Goal: Task Accomplishment & Management: Manage account settings

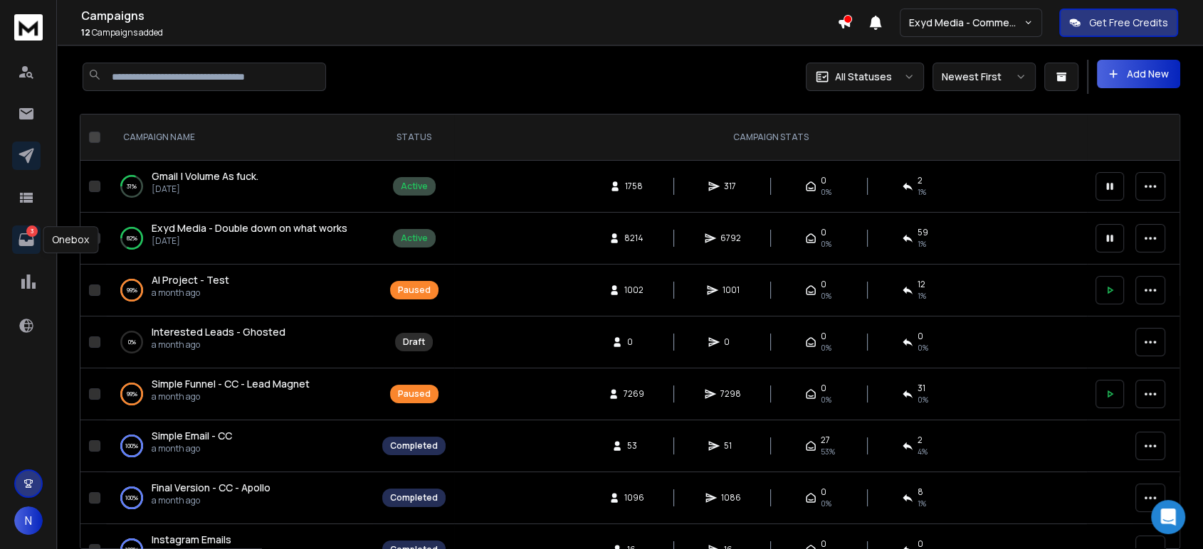
click at [31, 237] on p "3" at bounding box center [31, 231] width 11 height 11
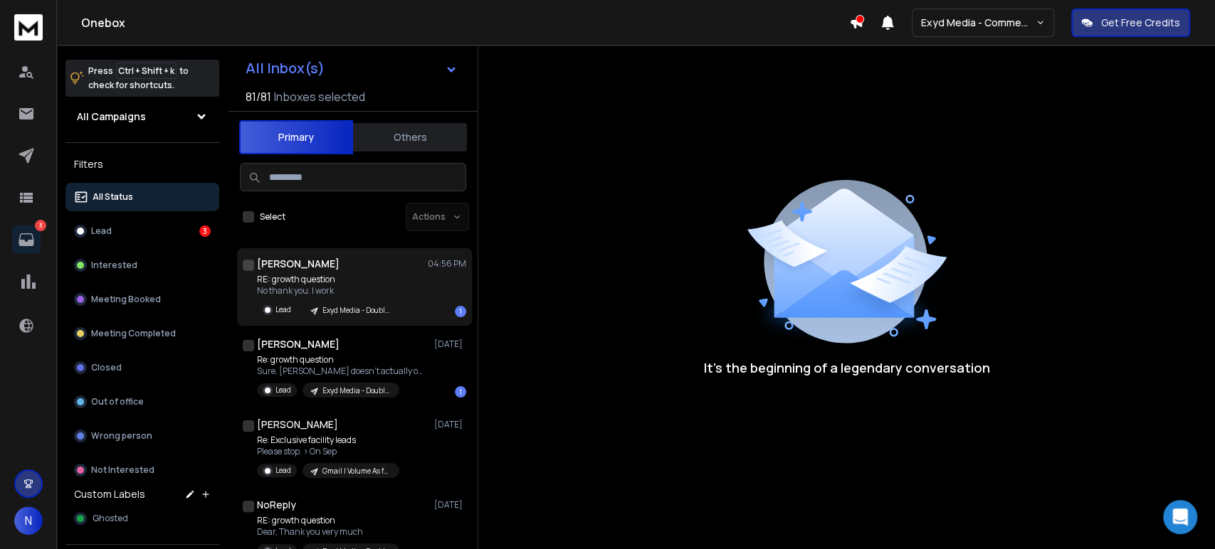
click at [374, 253] on div "Ryan Travis 04:56 PM RE: growth question No thank you. I work Lead Exyd Media -…" at bounding box center [354, 287] width 235 height 78
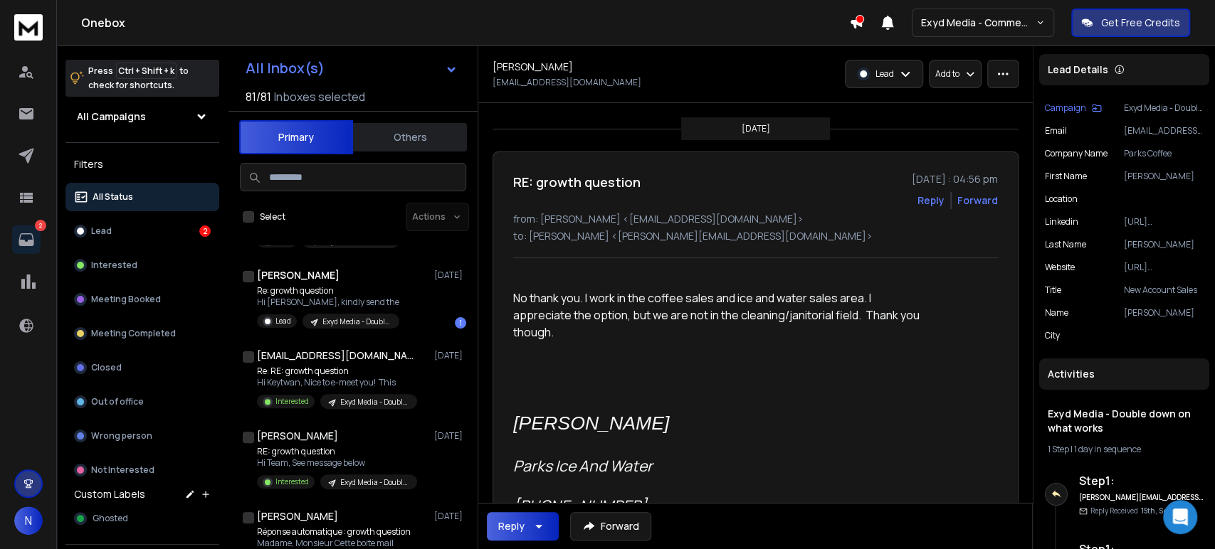
scroll to position [316, 0]
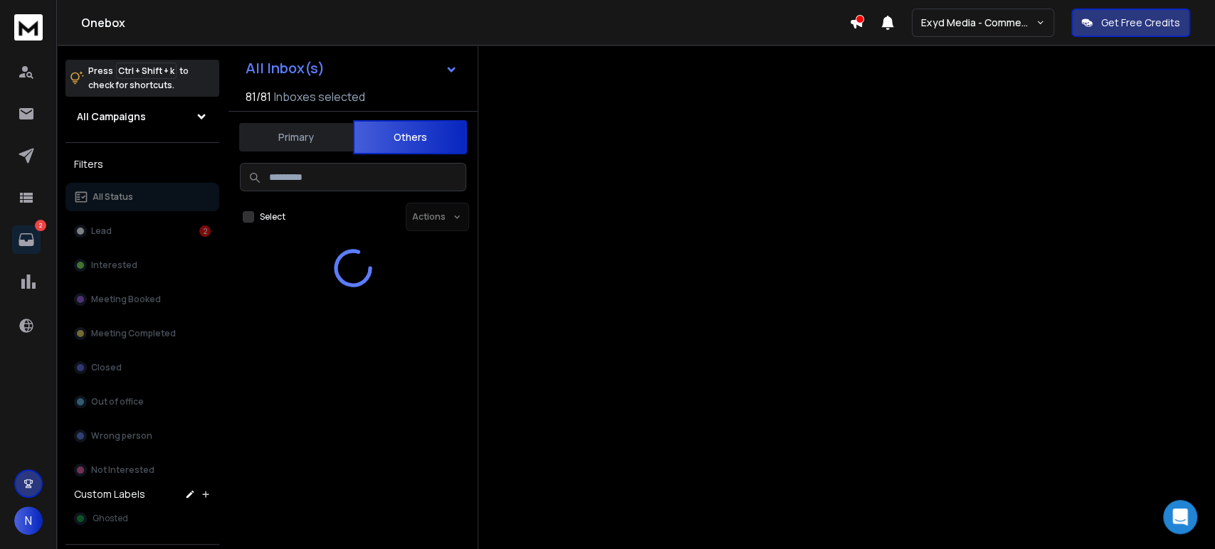
click at [459, 137] on button "Others" at bounding box center [410, 137] width 114 height 34
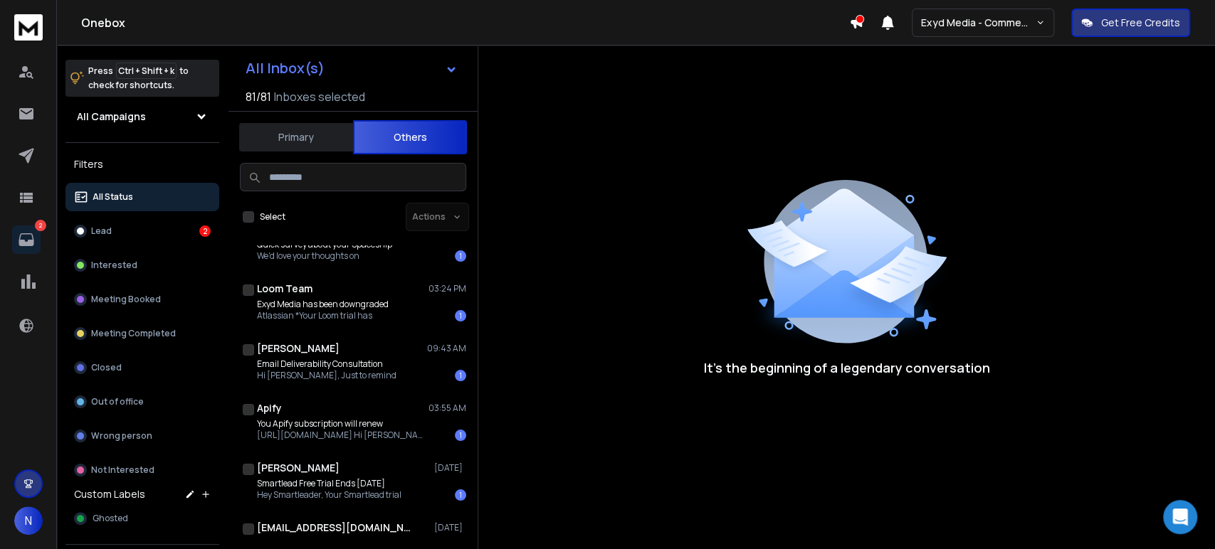
scroll to position [158, 0]
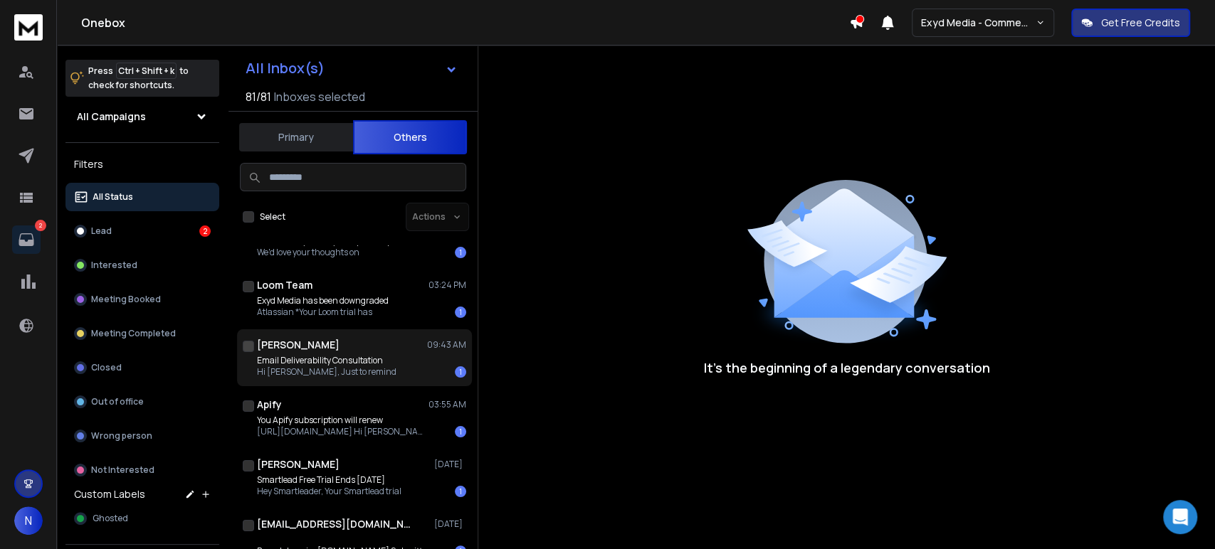
click at [395, 374] on div "Email Deliverability Consultation Hi Naomi, Just to remind 1" at bounding box center [361, 366] width 209 height 23
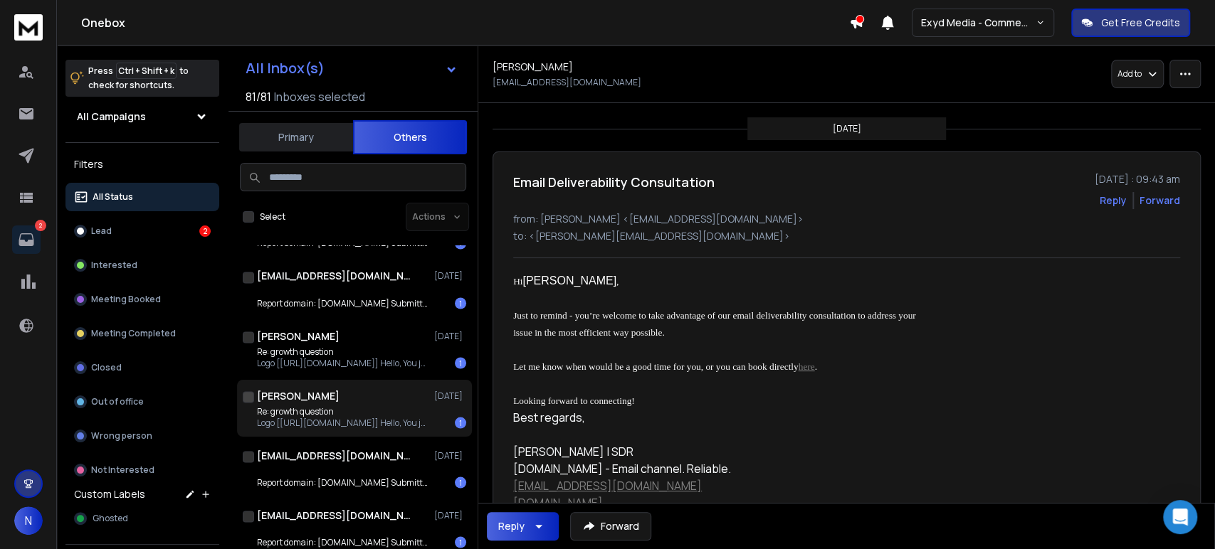
scroll to position [1897, 0]
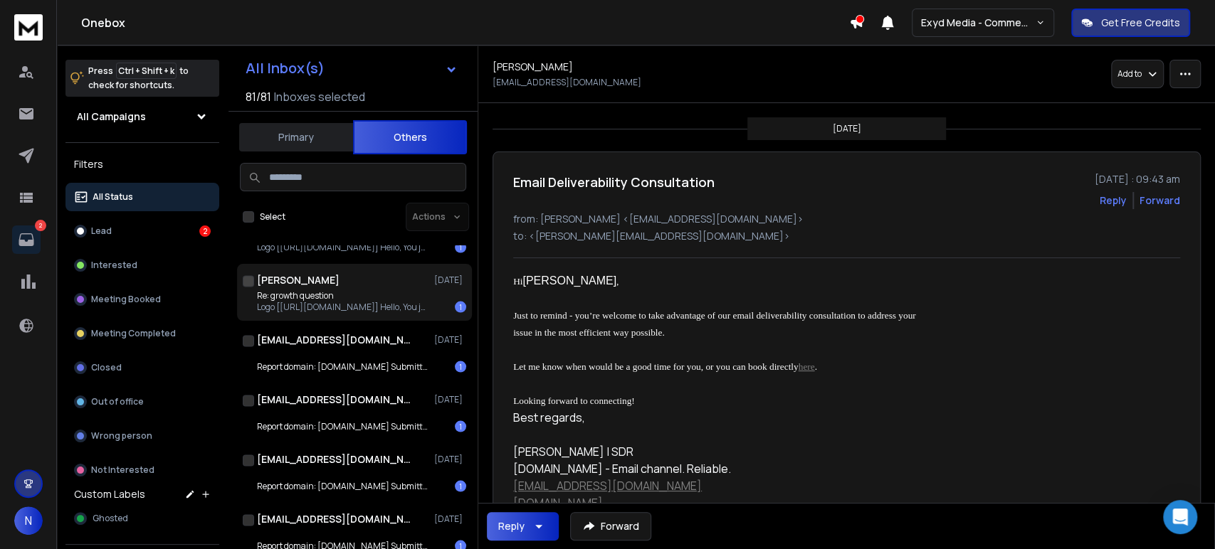
click at [399, 301] on p "Logo [https://app.mailinblack.com/mibc-fr-01/admin/api/v2.0/unauthenticated/log…" at bounding box center [342, 306] width 171 height 11
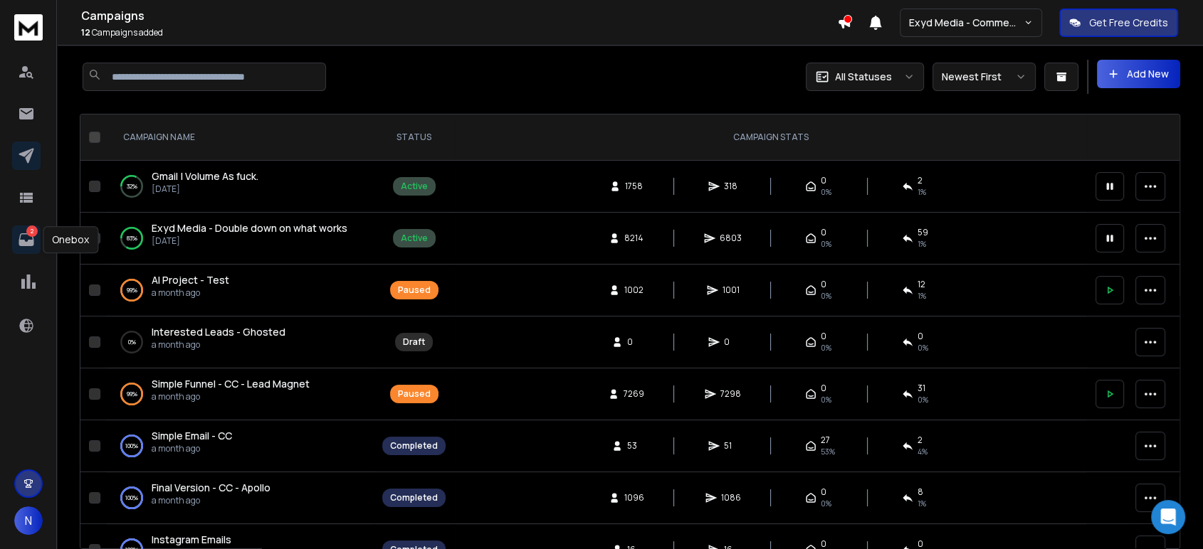
click at [23, 228] on link "2" at bounding box center [26, 240] width 28 height 28
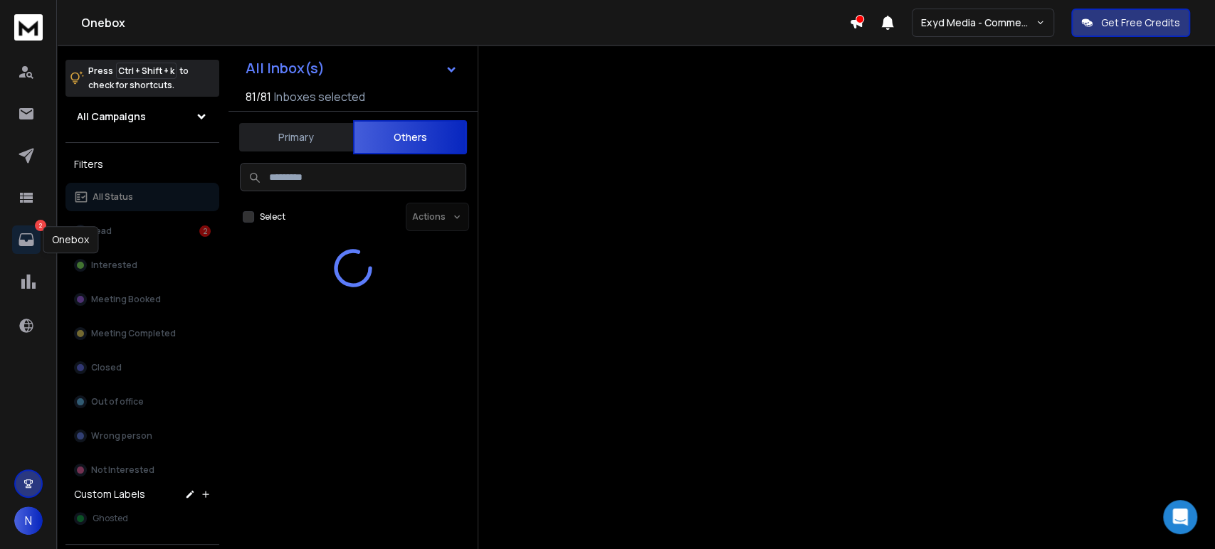
click at [398, 133] on button "Others" at bounding box center [410, 137] width 114 height 34
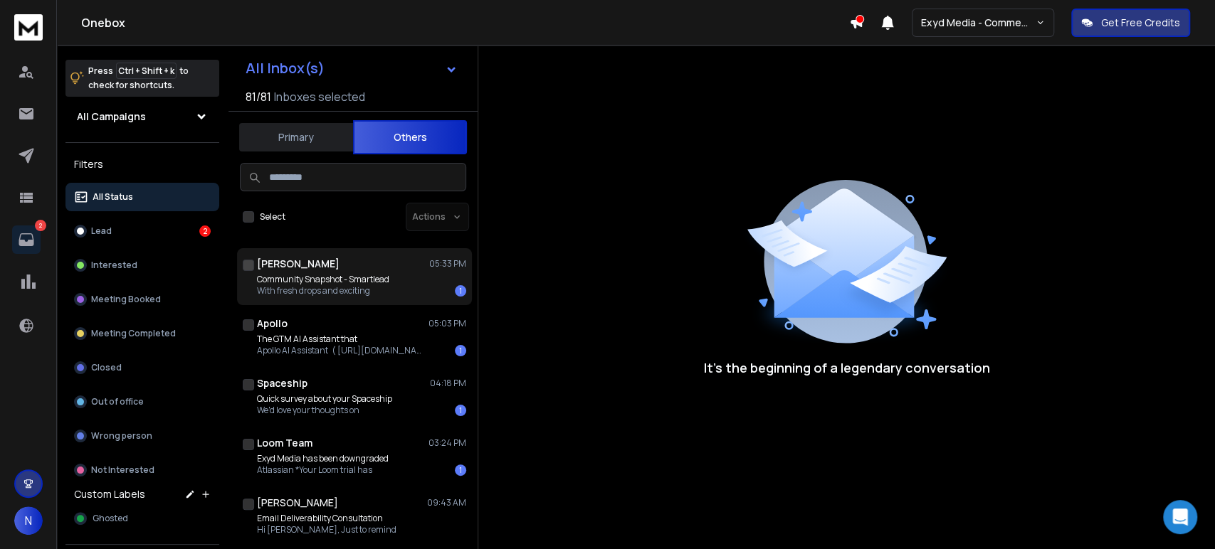
click at [357, 262] on div "Vaibhav Namburi 05:33 PM" at bounding box center [361, 264] width 209 height 14
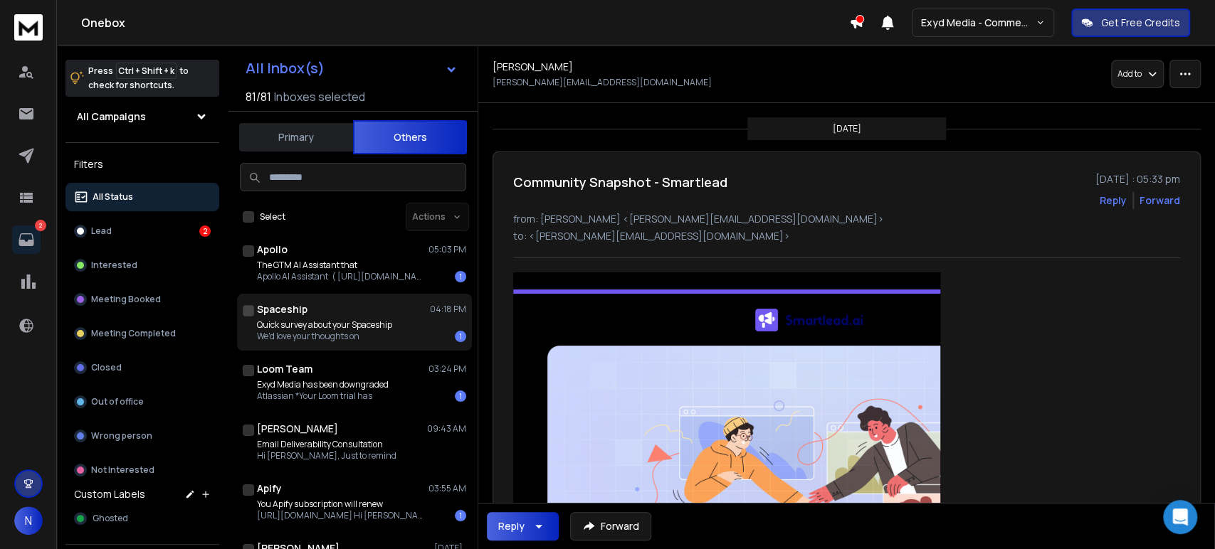
scroll to position [79, 0]
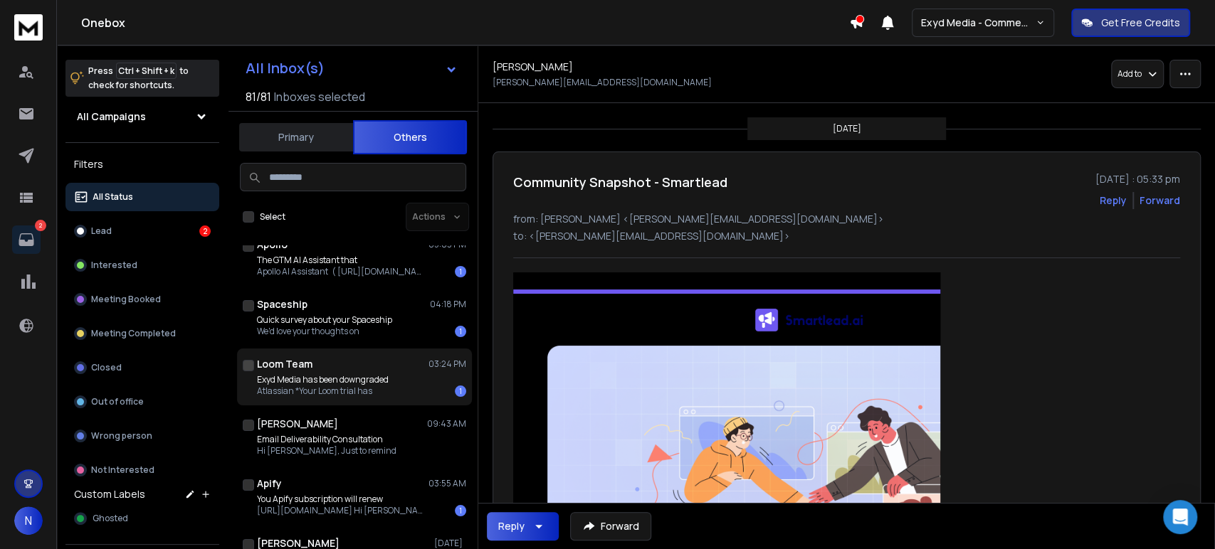
click at [389, 379] on p "Exyd Media has been downgraded" at bounding box center [323, 379] width 132 height 11
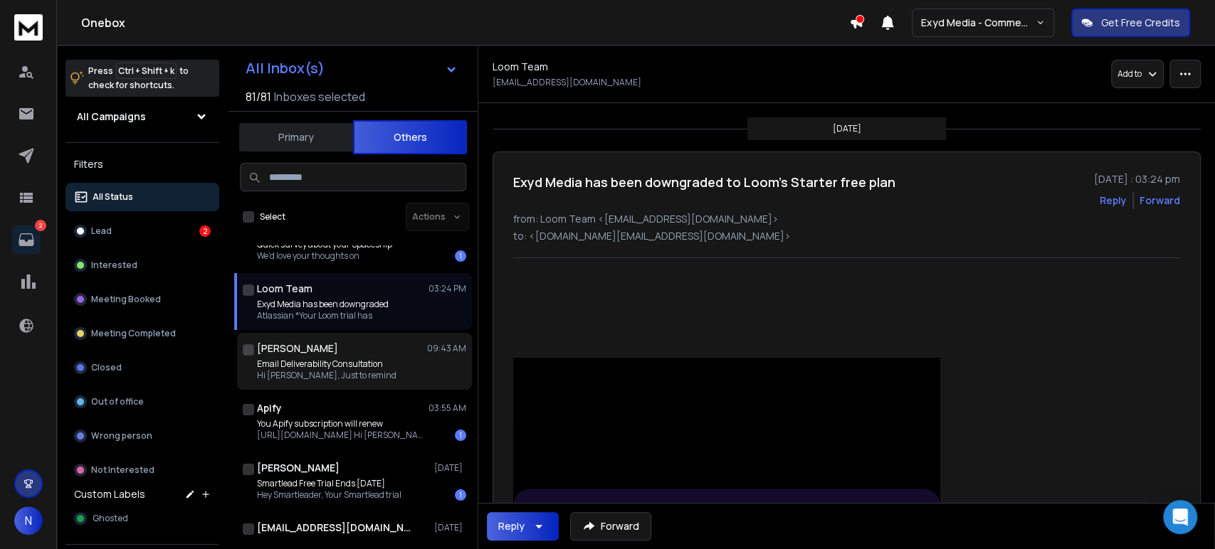
scroll to position [158, 0]
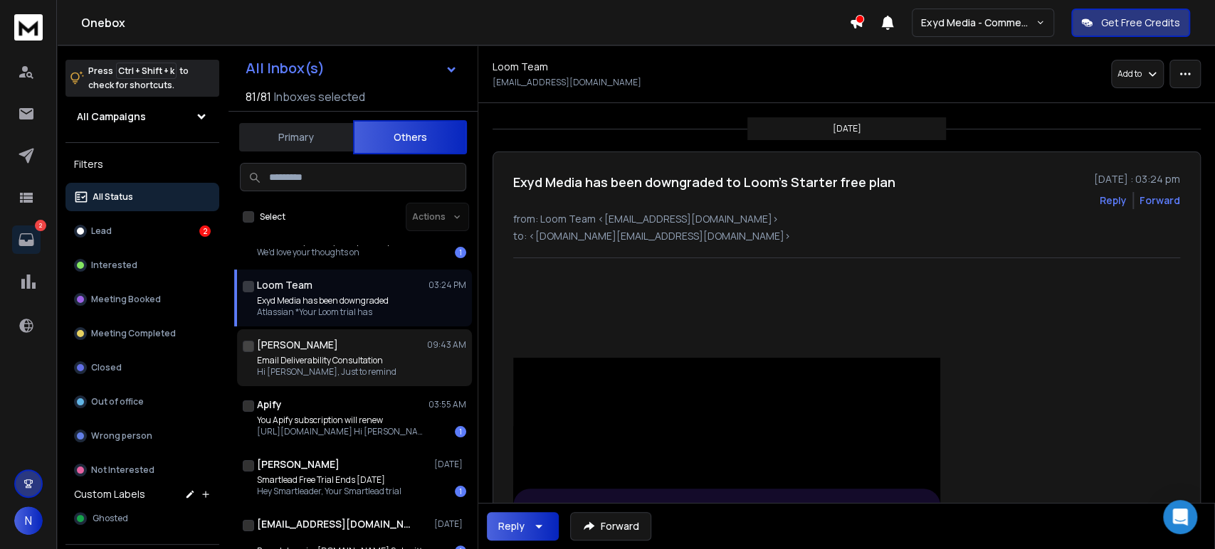
click at [398, 355] on div "Email Deliverability Consultation Hi Naomi, Just to remind" at bounding box center [361, 366] width 209 height 23
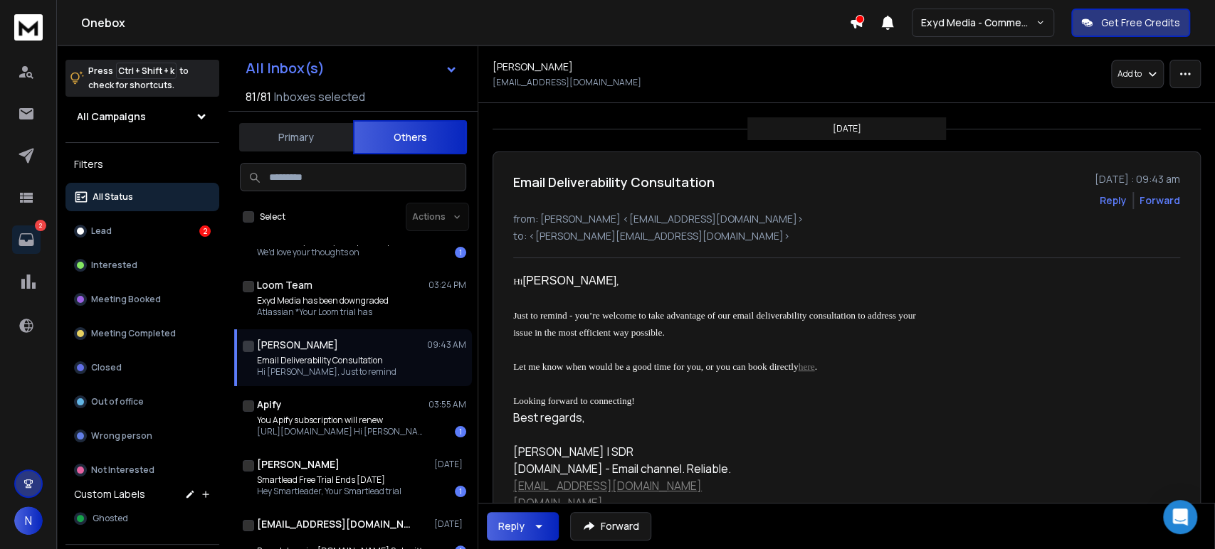
click at [337, 130] on button "Primary" at bounding box center [296, 137] width 114 height 31
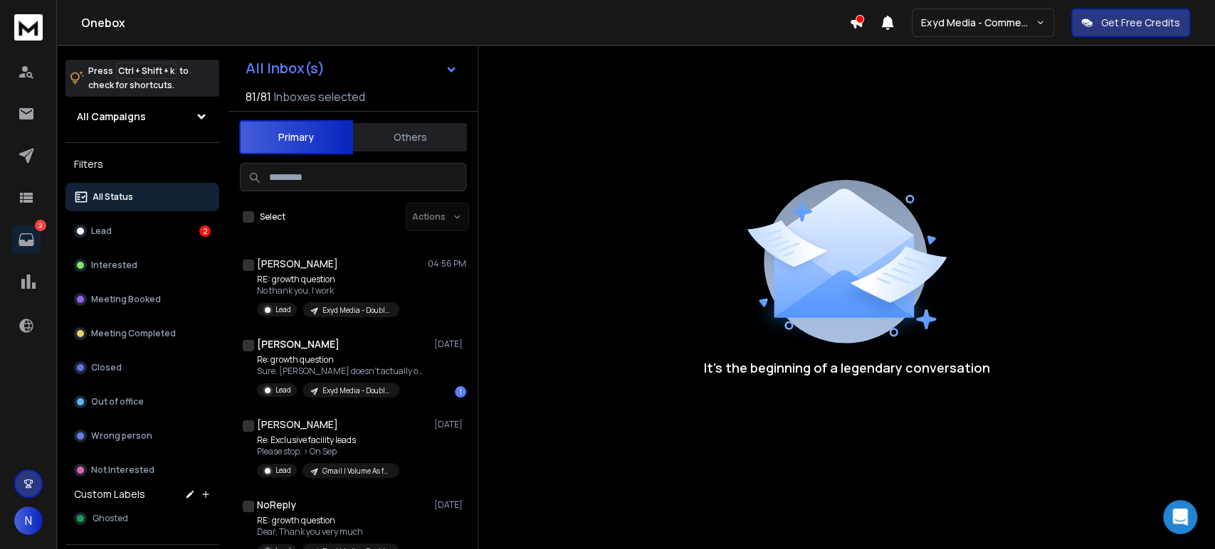
click at [638, 121] on div "It’s the beginning of a legendary conversation" at bounding box center [846, 279] width 737 height 467
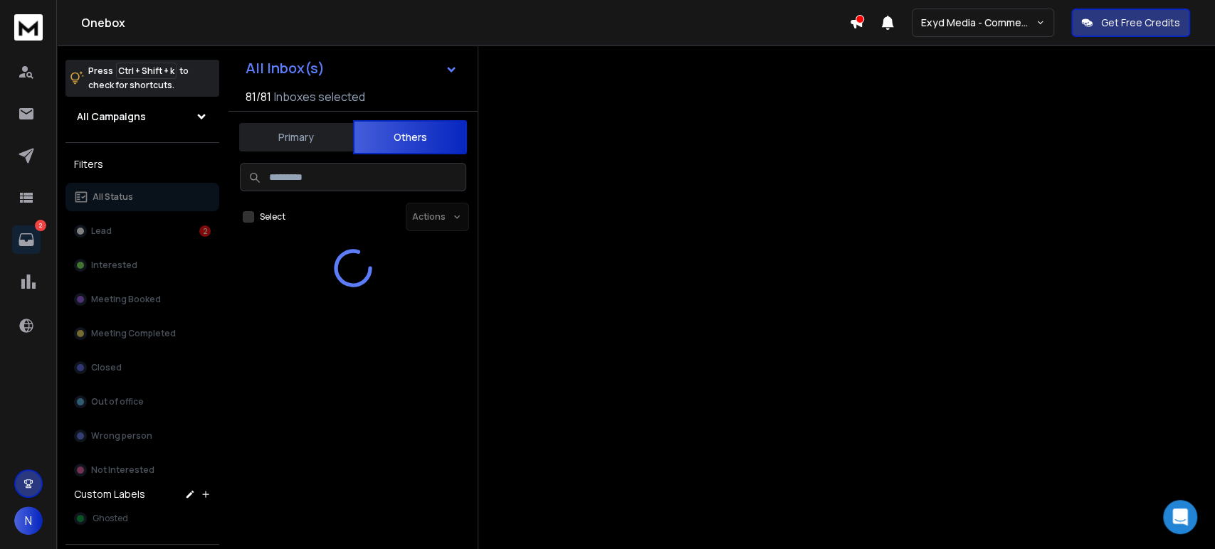
click at [423, 139] on button "Others" at bounding box center [410, 137] width 114 height 34
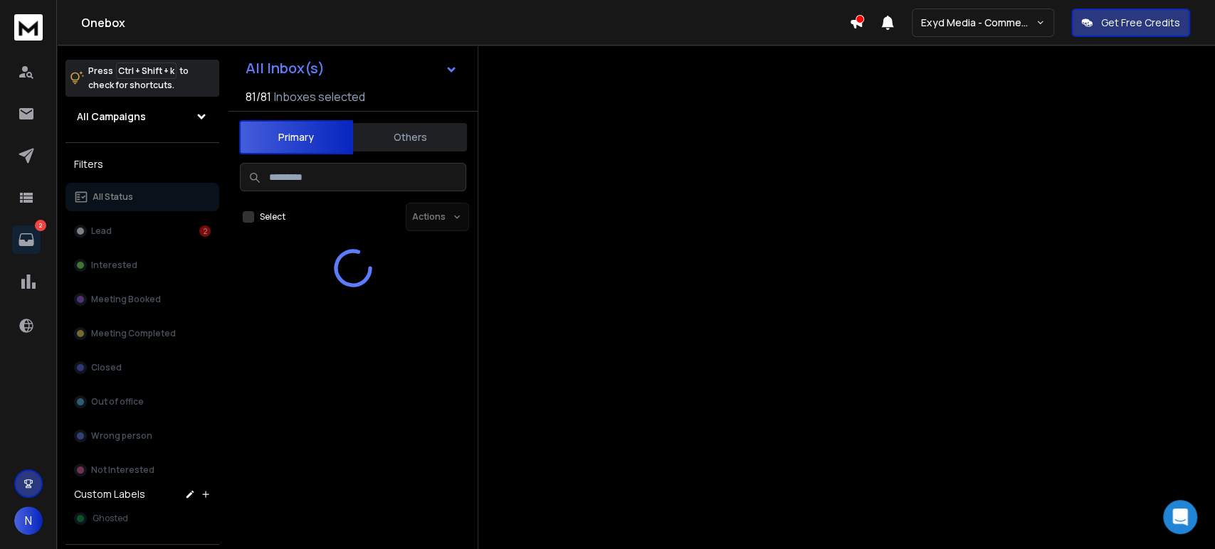
click at [300, 139] on button "Primary" at bounding box center [296, 137] width 114 height 34
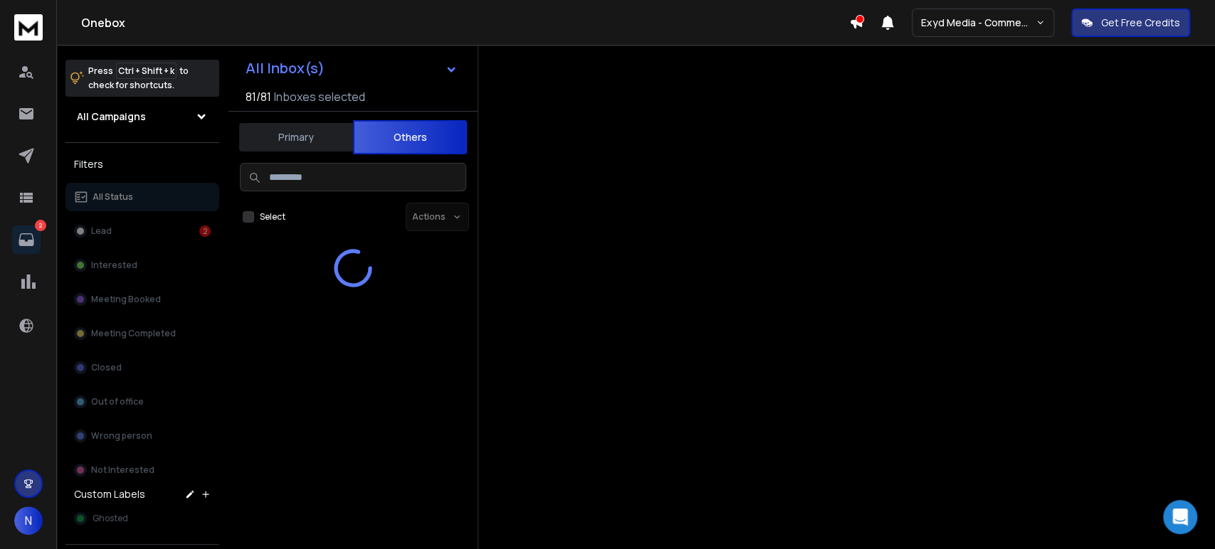
click at [380, 143] on button "Others" at bounding box center [410, 137] width 114 height 34
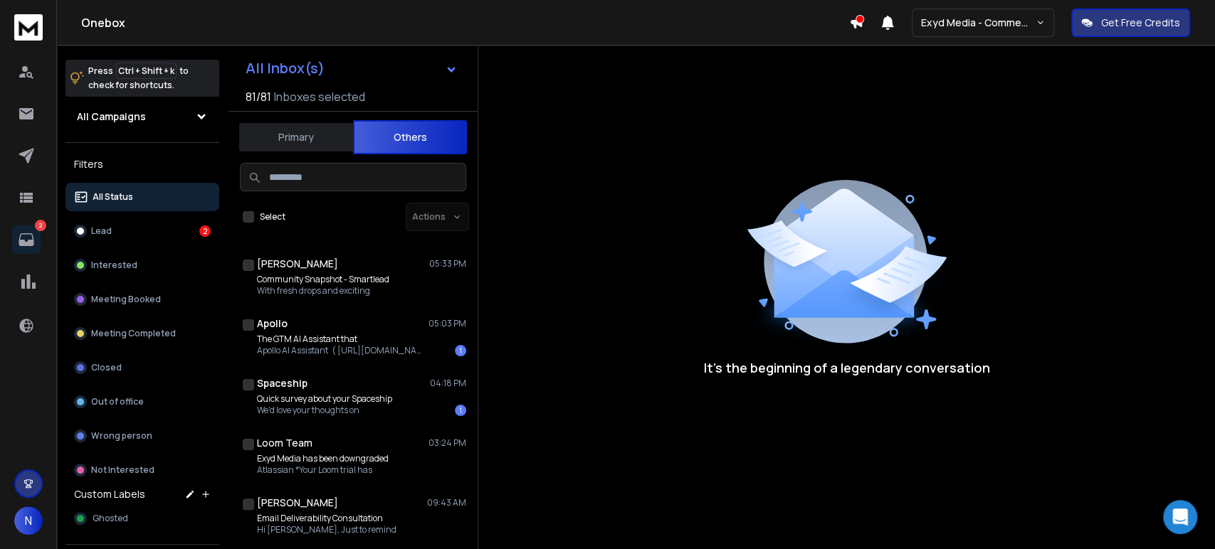
click at [323, 145] on button "Primary" at bounding box center [296, 137] width 114 height 31
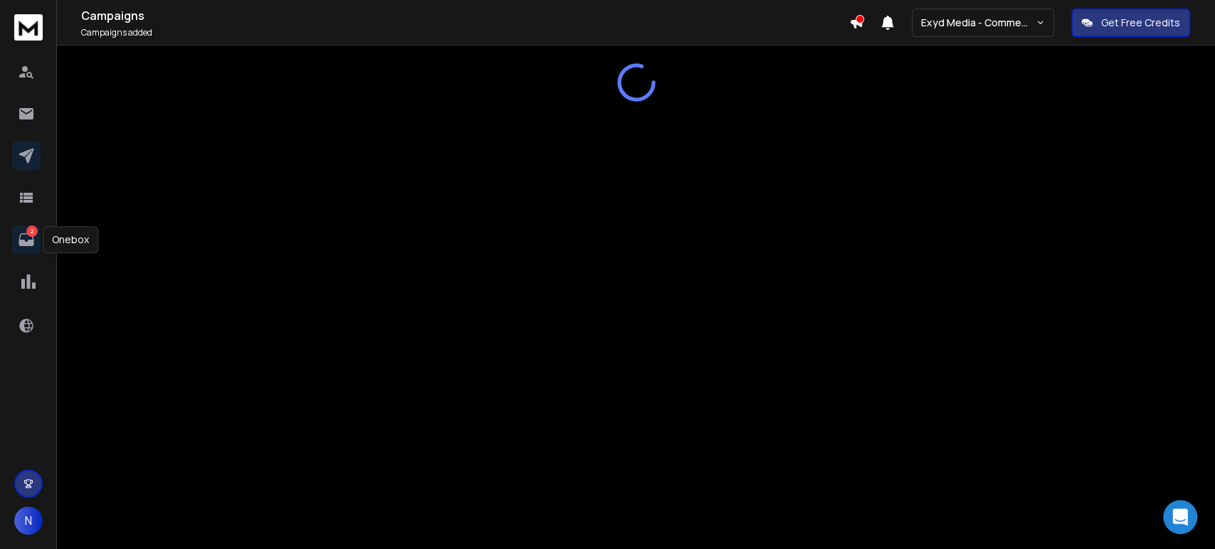
click at [35, 239] on link "2" at bounding box center [26, 240] width 28 height 28
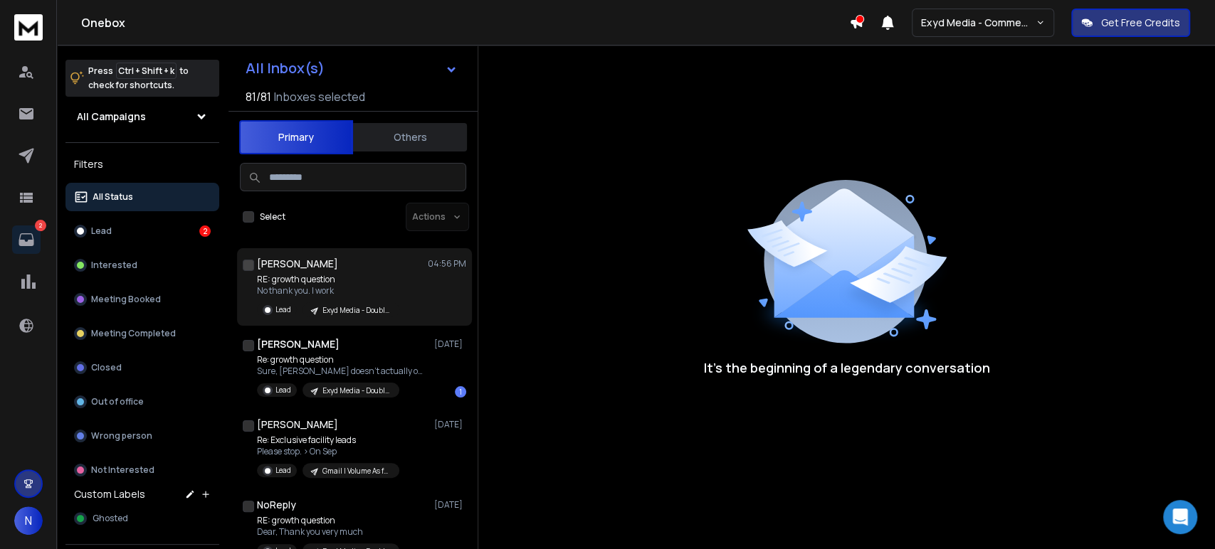
click at [358, 285] on div "RE: growth question No thank you. I work Lead Exyd Media - Double down on what …" at bounding box center [328, 295] width 142 height 43
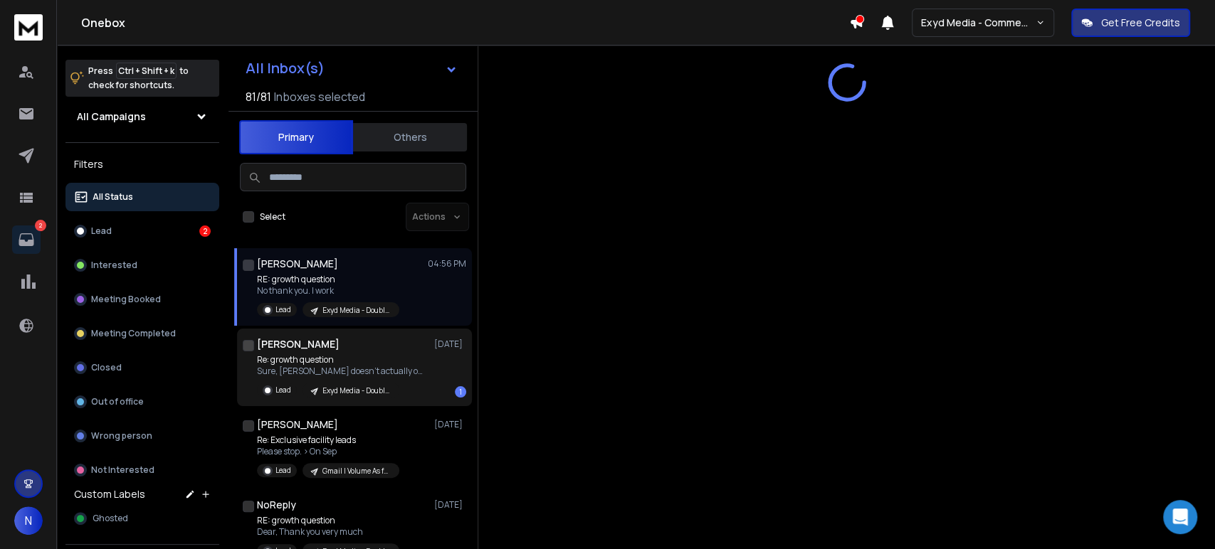
click at [377, 352] on div "Farris 13 Sep Re: growth question Sure, Vestis doesn’t actually offer Lead Exyd…" at bounding box center [361, 367] width 209 height 60
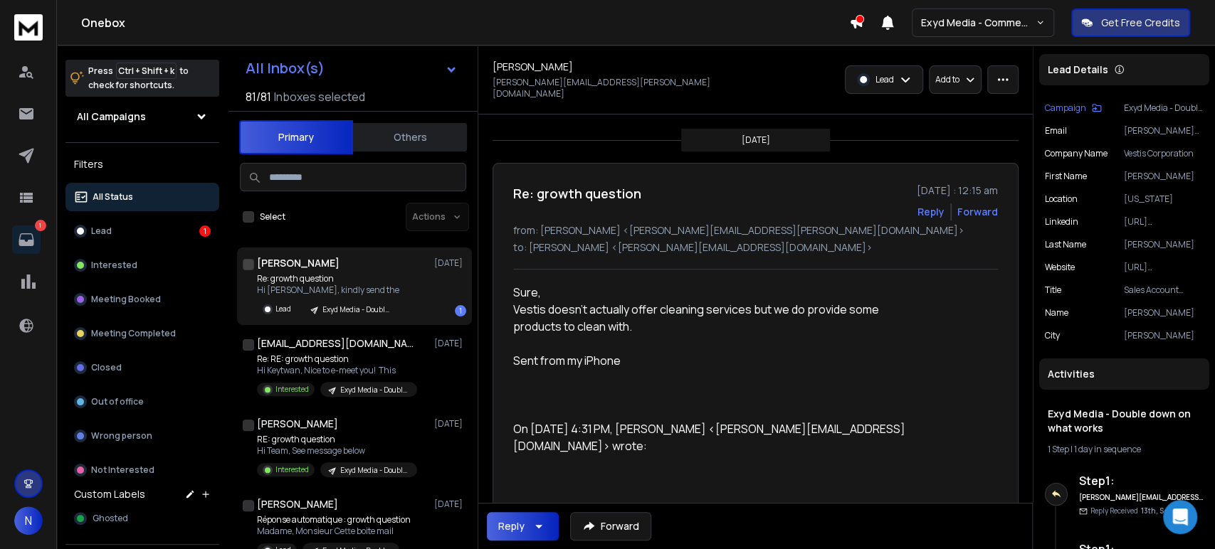
scroll to position [316, 0]
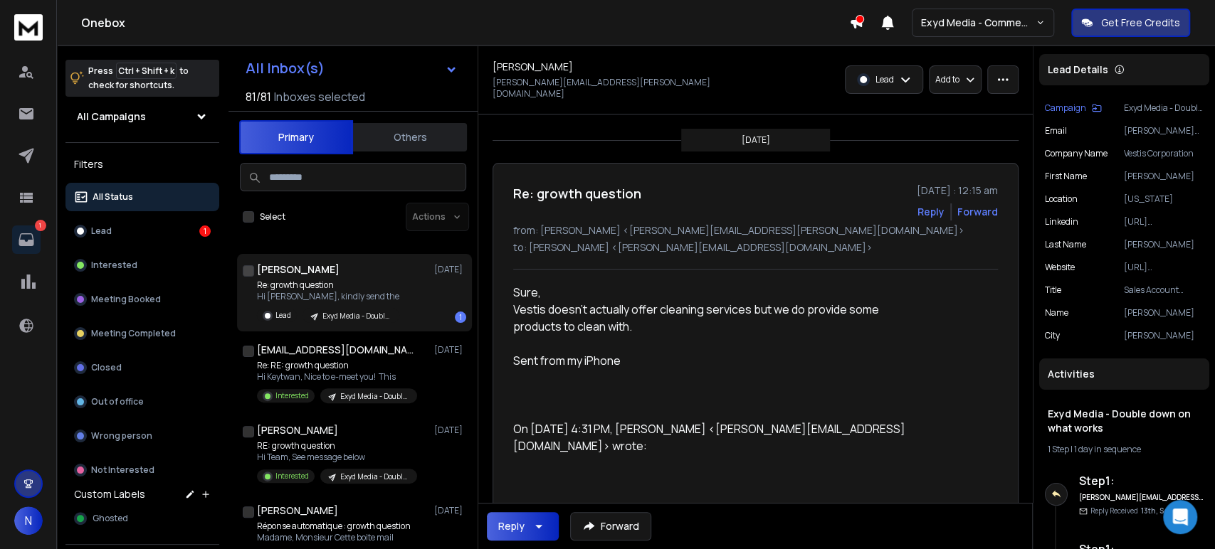
click at [388, 283] on p "Re: growth question" at bounding box center [328, 285] width 142 height 11
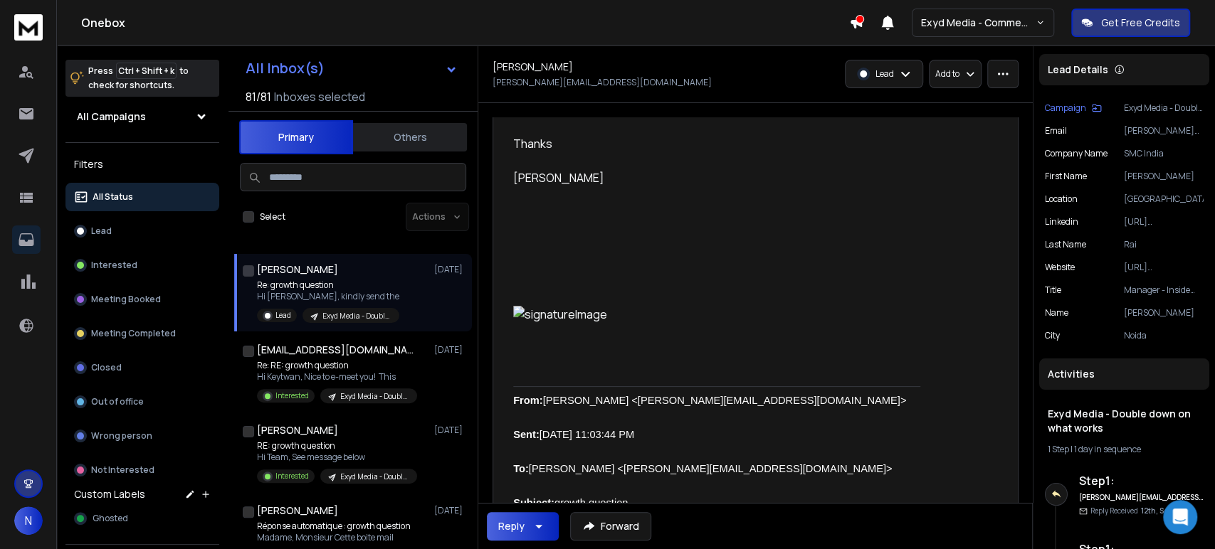
scroll to position [395, 0]
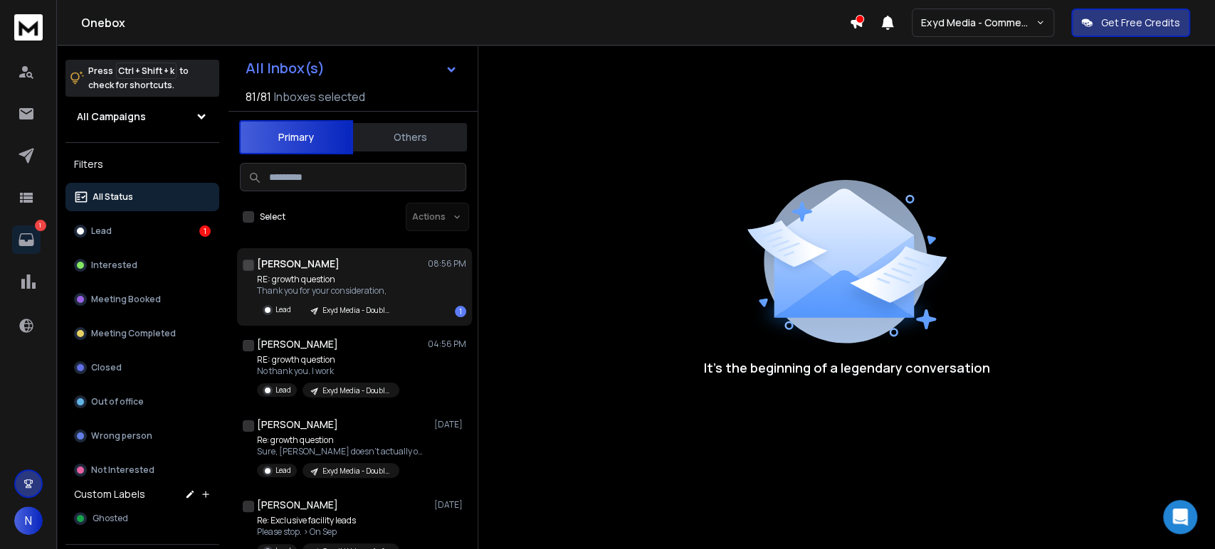
click at [433, 287] on div "RE: growth question Thank you for your consideration, Lead Exyd Media - Double …" at bounding box center [361, 295] width 209 height 43
